Goal: Navigation & Orientation: Find specific page/section

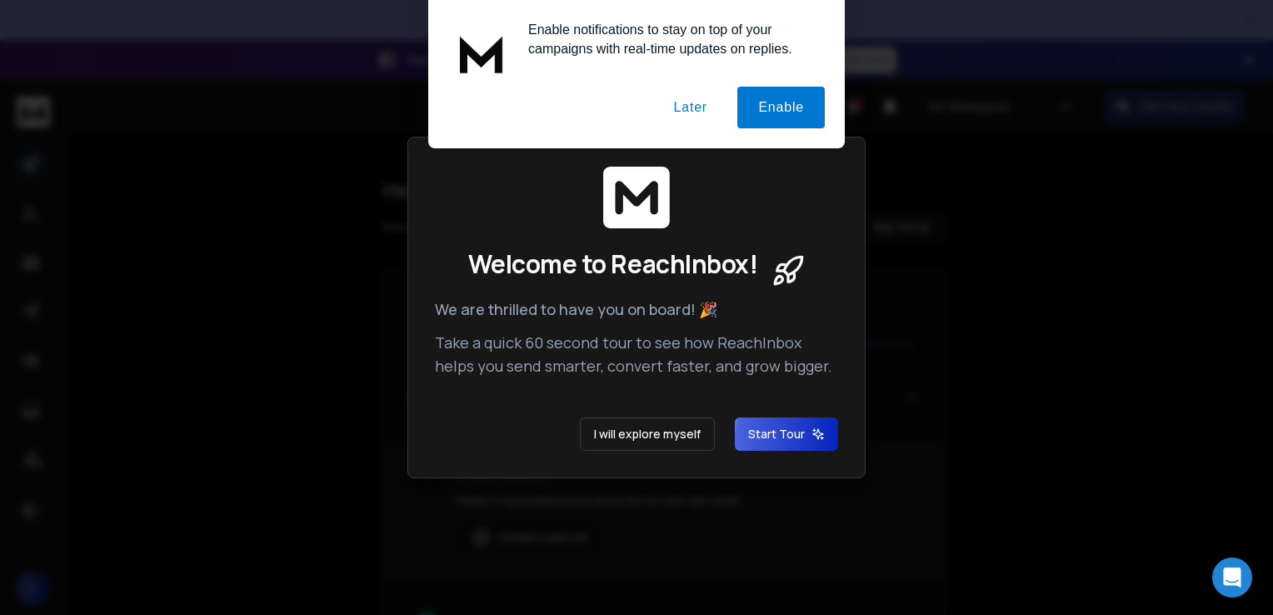
click at [690, 107] on button "Later" at bounding box center [689, 108] width 75 height 42
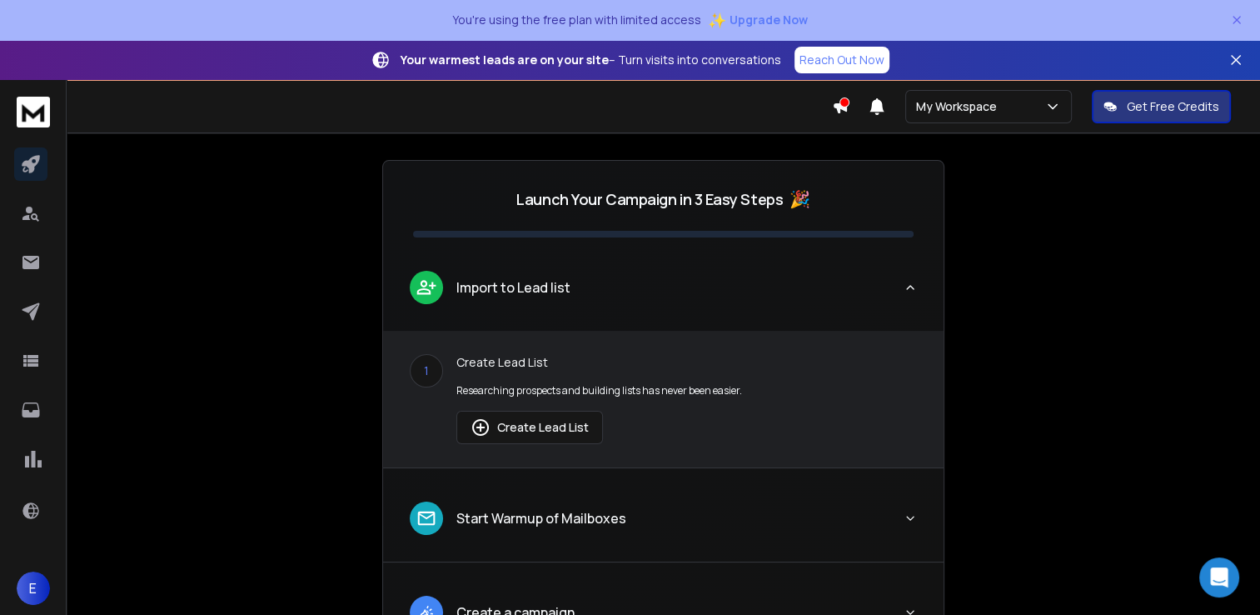
scroll to position [193, 0]
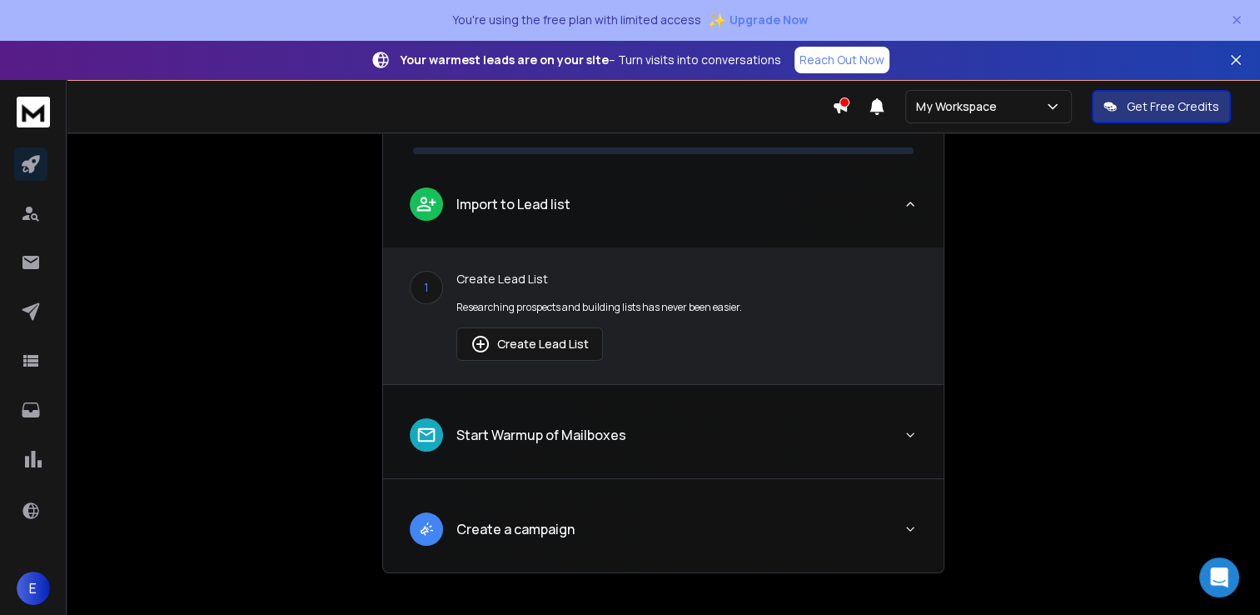
click at [1180, 264] on div "Hello [PERSON_NAME] , Welcome to ReachInbox Kickstart your journey with these q…" at bounding box center [663, 278] width 1140 height 643
click at [1234, 60] on icon at bounding box center [1236, 59] width 15 height 15
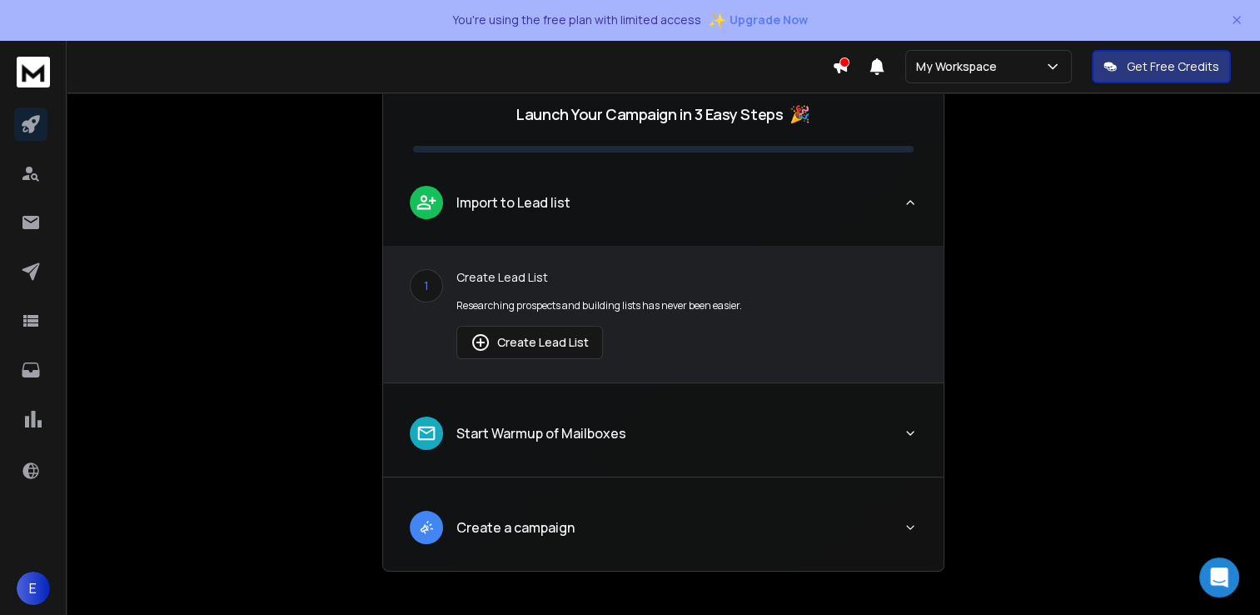
scroll to position [153, 0]
click at [1236, 17] on icon "Close notification" at bounding box center [1236, 19] width 13 height 13
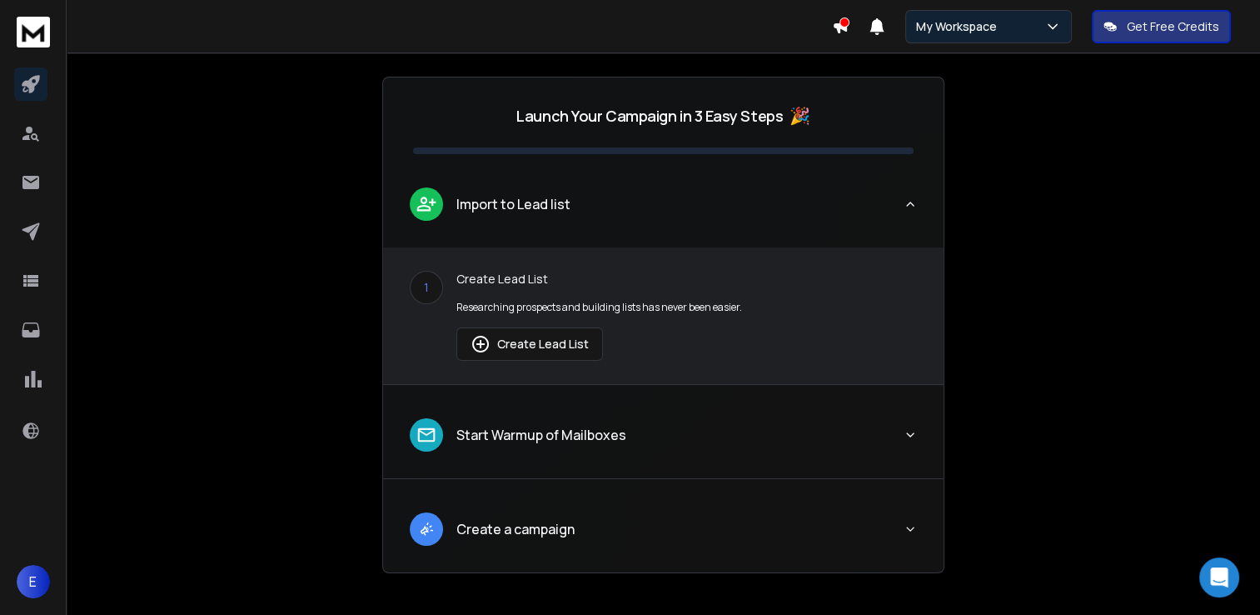
click at [1056, 27] on icon "button" at bounding box center [1053, 26] width 8 height 4
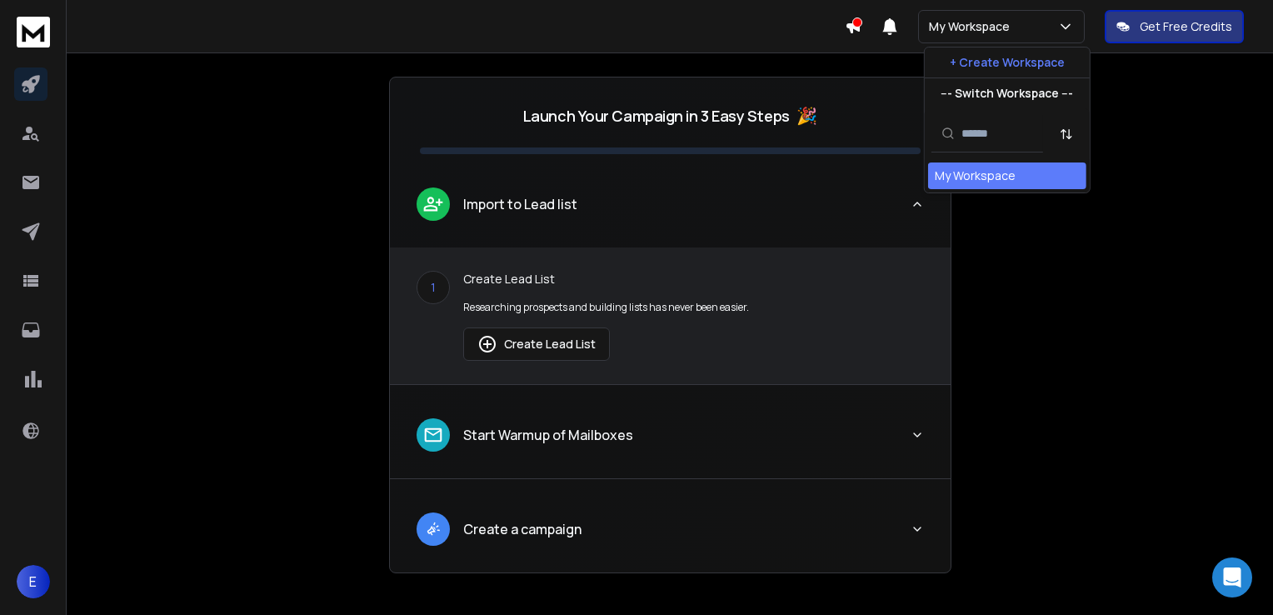
click at [950, 130] on circle at bounding box center [947, 132] width 9 height 9
click at [1008, 138] on input "text" at bounding box center [997, 133] width 72 height 37
click at [984, 167] on div "My Workspace" at bounding box center [975, 175] width 81 height 17
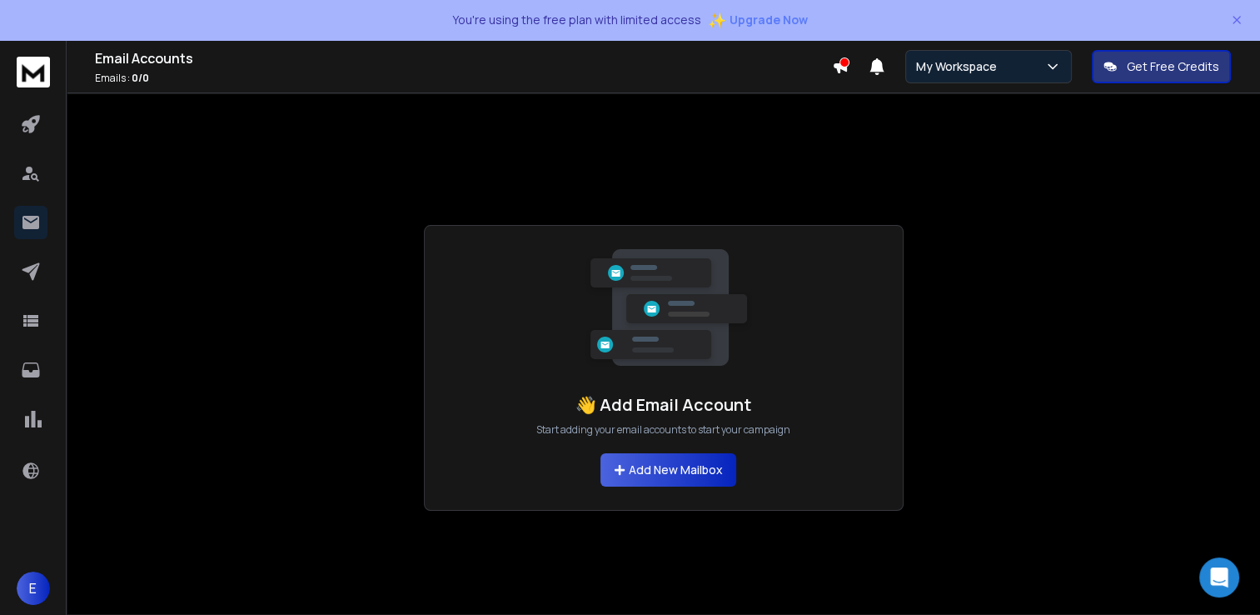
click at [1060, 63] on icon "button" at bounding box center [1053, 66] width 17 height 17
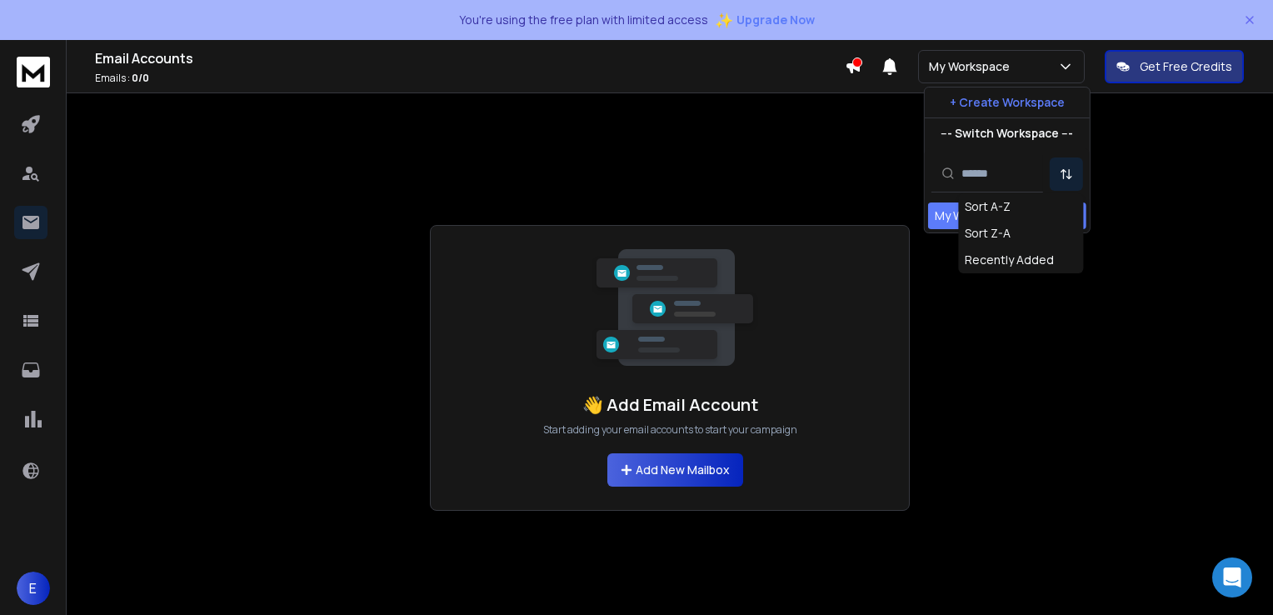
click at [1066, 170] on div "+ Create Workspace --- Switch Workspace --- My Workspace" at bounding box center [1007, 160] width 167 height 147
